Goal: Task Accomplishment & Management: Use online tool/utility

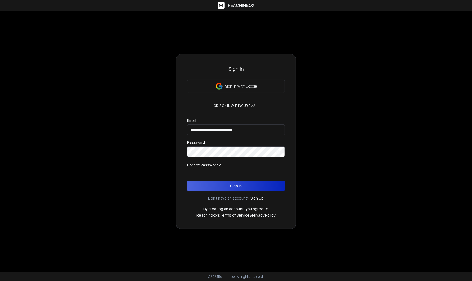
click at [236, 187] on button "Sign In" at bounding box center [236, 185] width 98 height 11
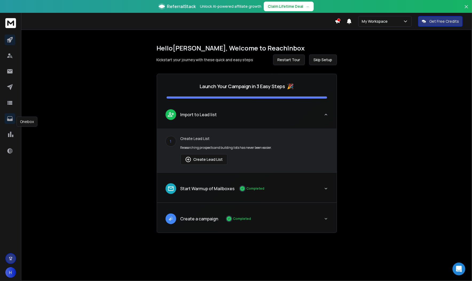
click at [12, 121] on icon at bounding box center [10, 118] width 6 height 6
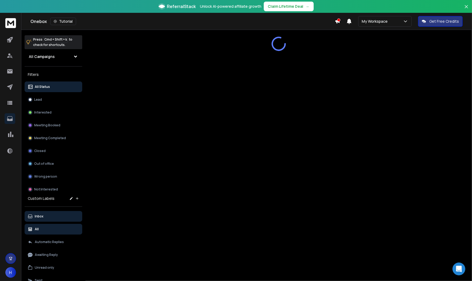
click at [37, 228] on p "All" at bounding box center [37, 229] width 4 height 4
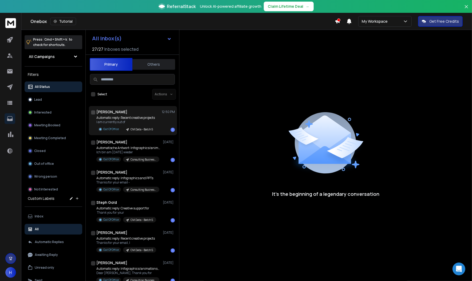
click at [110, 117] on p "Automatic reply: Recent creative projects" at bounding box center [126, 117] width 60 height 4
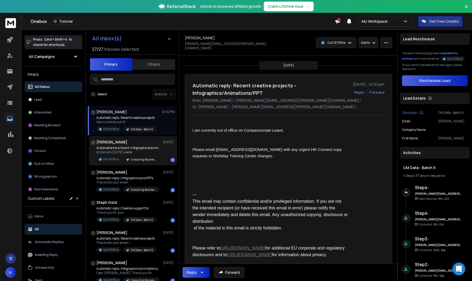
click at [118, 150] on p "Ich bin am [DATE] wieder" at bounding box center [128, 152] width 64 height 4
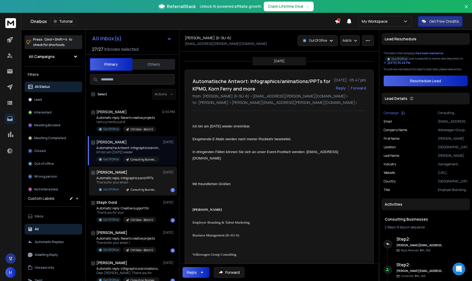
click at [116, 176] on p "Automatic reply: Infographics and PPTs" at bounding box center [127, 178] width 63 height 4
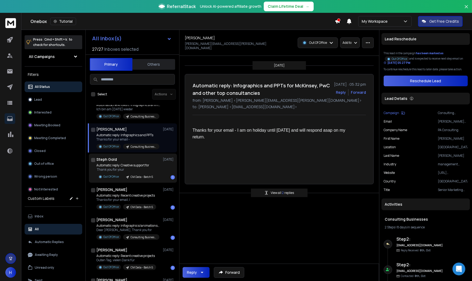
click at [115, 168] on p "﻿ Thank you for your" at bounding box center [126, 169] width 60 height 4
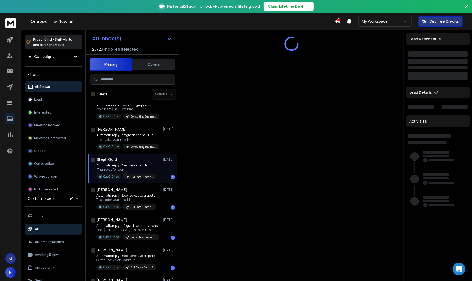
scroll to position [42, 0]
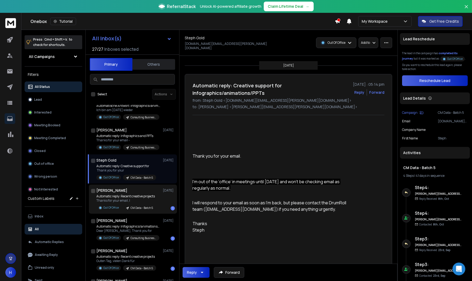
click at [117, 198] on p "Thanks for your email, I" at bounding box center [126, 200] width 60 height 4
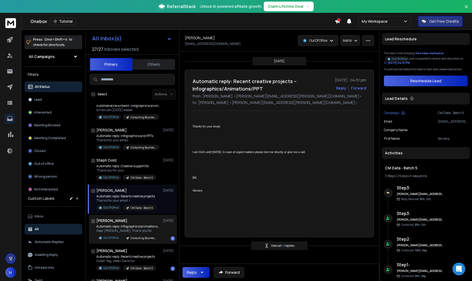
click at [121, 225] on p "Automatic reply: Infographics/animations/PPTs for" at bounding box center [128, 226] width 64 height 4
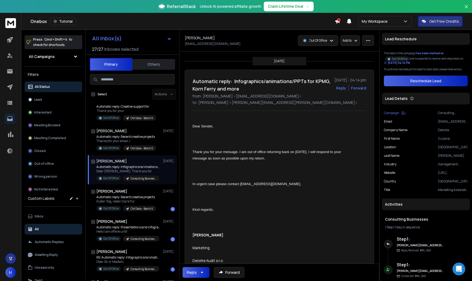
scroll to position [106, 0]
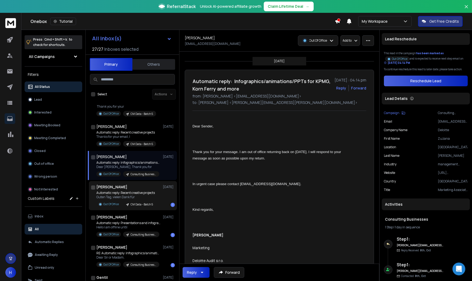
click at [119, 190] on p "Automatic reply: Recent creative projects" at bounding box center [126, 192] width 60 height 4
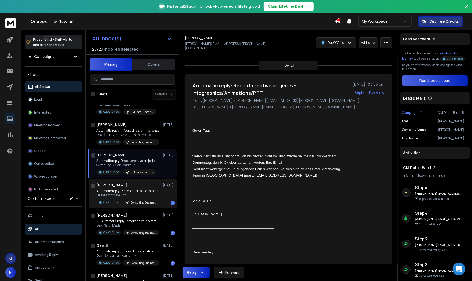
click at [115, 185] on div "[PERSON_NAME] [DATE] Automatic reply: Presentations and infographics Hello I am…" at bounding box center [135, 193] width 78 height 23
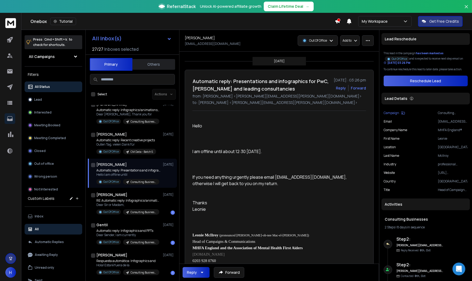
scroll to position [163, 0]
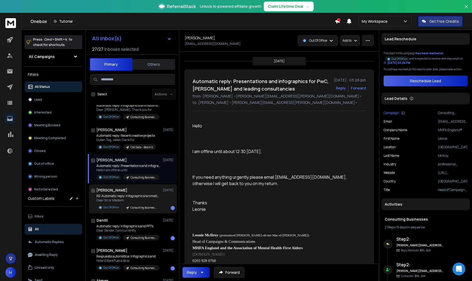
click at [109, 194] on p "RE:Automatic reply: Infographics/animations/PPTs" at bounding box center [128, 196] width 64 height 4
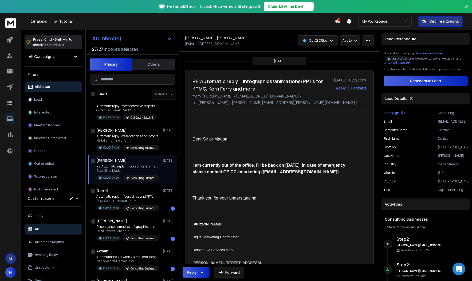
scroll to position [196, 0]
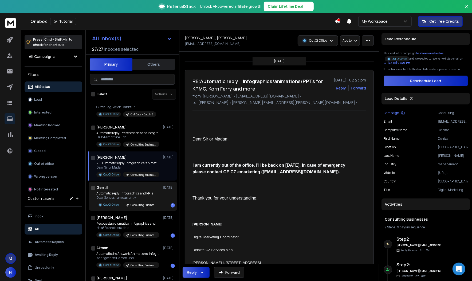
click at [114, 195] on p "Dear Sender, I am currently" at bounding box center [127, 197] width 63 height 4
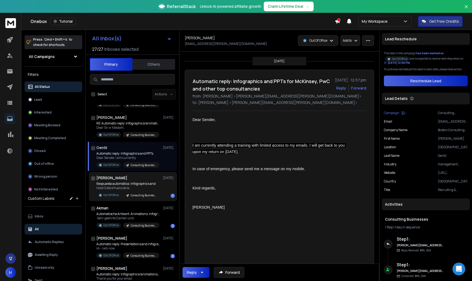
scroll to position [237, 0]
click at [114, 185] on p "Hola! Estaré fuera de la" at bounding box center [127, 187] width 63 height 4
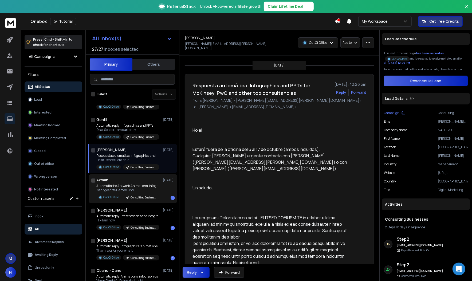
scroll to position [264, 0]
click at [110, 187] on p "﻿ Sehr geehrte Damen und" at bounding box center [128, 189] width 64 height 4
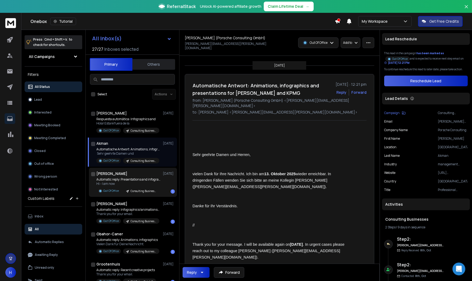
scroll to position [301, 0]
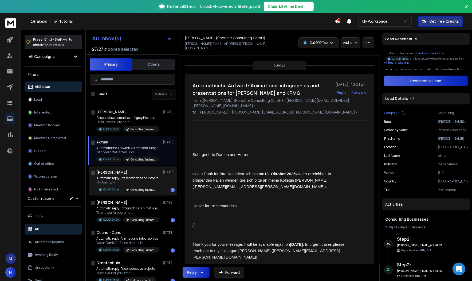
click at [111, 176] on p "Automatic reply: Presentations and infographics" at bounding box center [128, 178] width 64 height 4
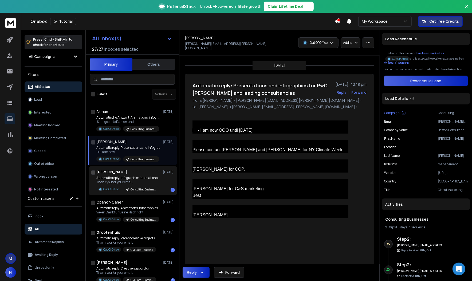
scroll to position [333, 0]
click at [109, 175] on p "Automatic reply: Infographics/animations/PPTs for" at bounding box center [128, 177] width 64 height 4
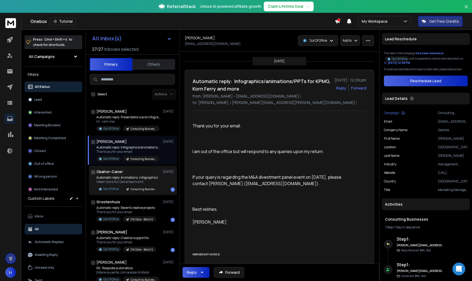
scroll to position [363, 0]
click at [111, 179] on p "﻿Vielen Dank für Deine Nachricht." at bounding box center [127, 181] width 63 height 4
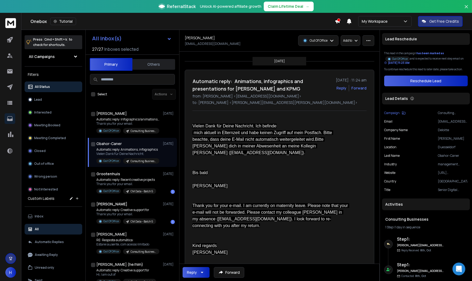
scroll to position [391, 0]
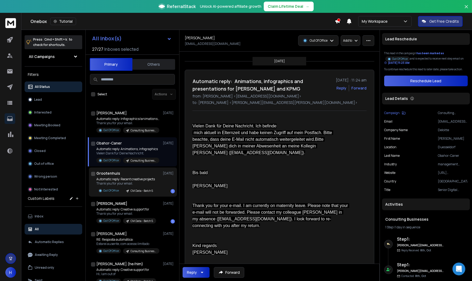
click at [116, 181] on p "Thank you for your email." at bounding box center [126, 183] width 60 height 4
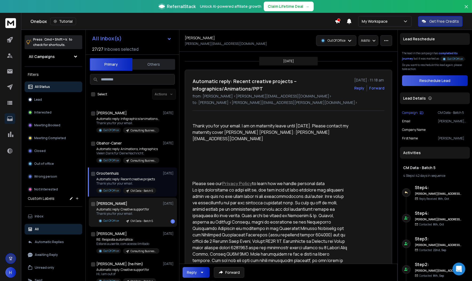
click at [111, 207] on p "Automatic reply: Creative support for" at bounding box center [126, 209] width 60 height 4
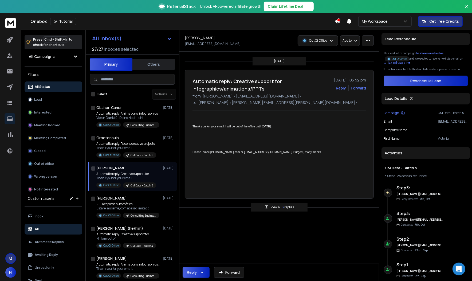
scroll to position [437, 0]
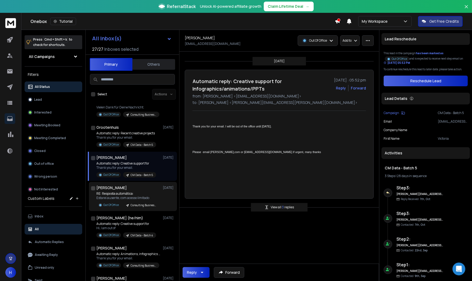
click at [118, 196] on p "Estarei ausente, com acesso limitado" at bounding box center [127, 198] width 63 height 4
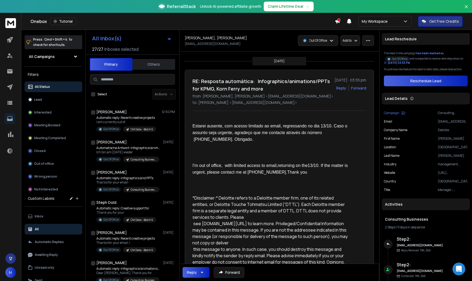
scroll to position [0, 0]
